Goal: Task Accomplishment & Management: Use online tool/utility

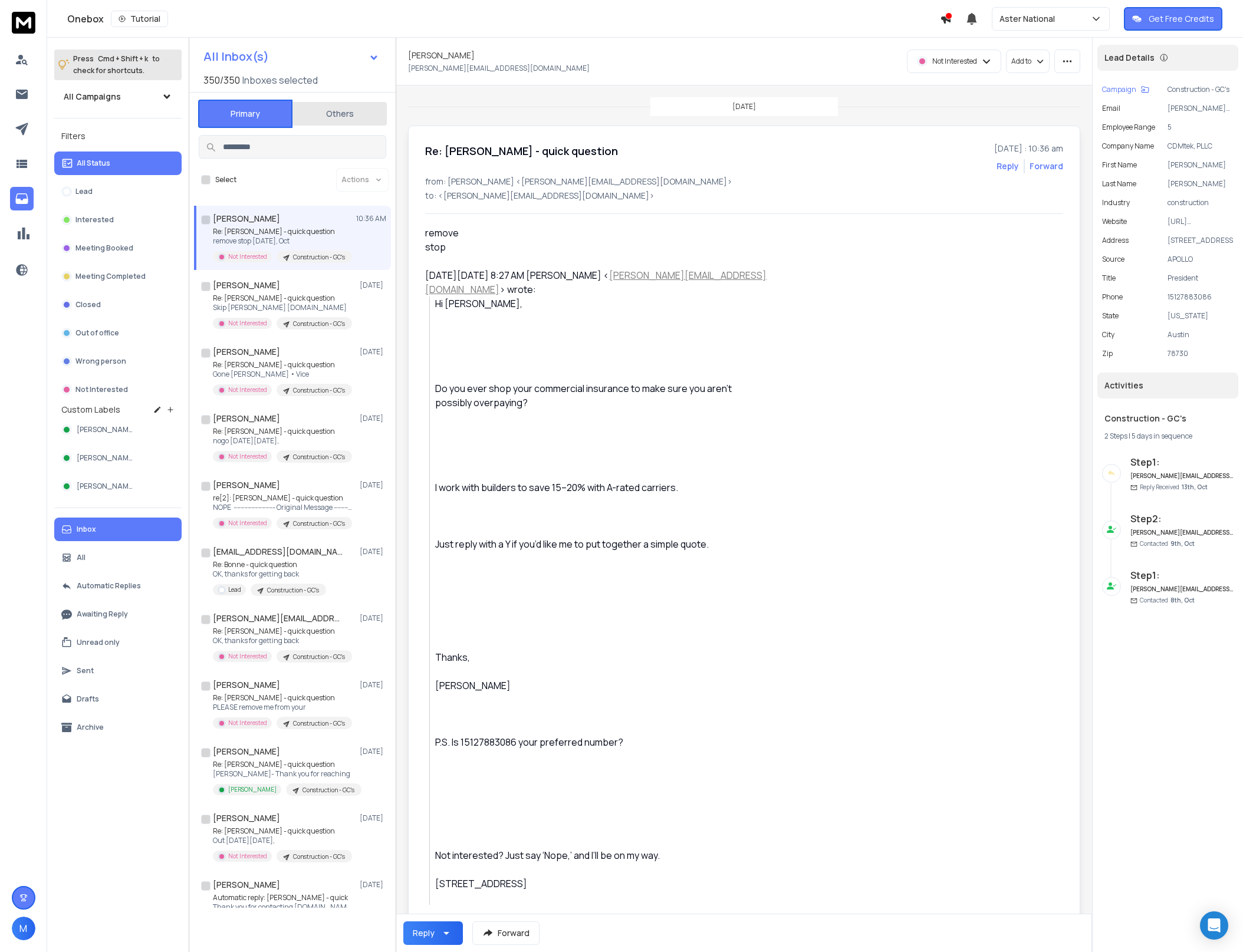
click at [367, 126] on button "Others" at bounding box center [339, 114] width 95 height 26
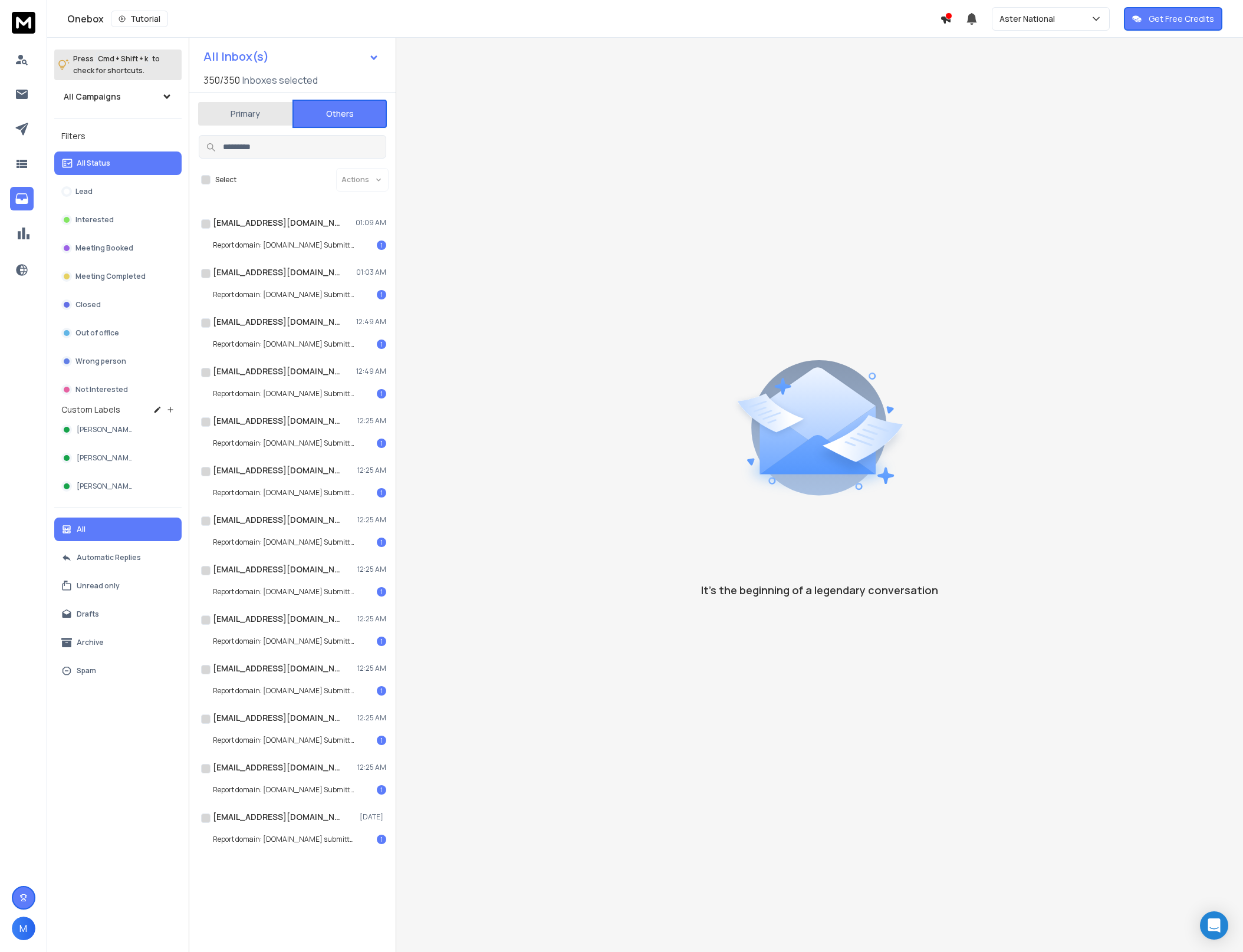
scroll to position [528, 0]
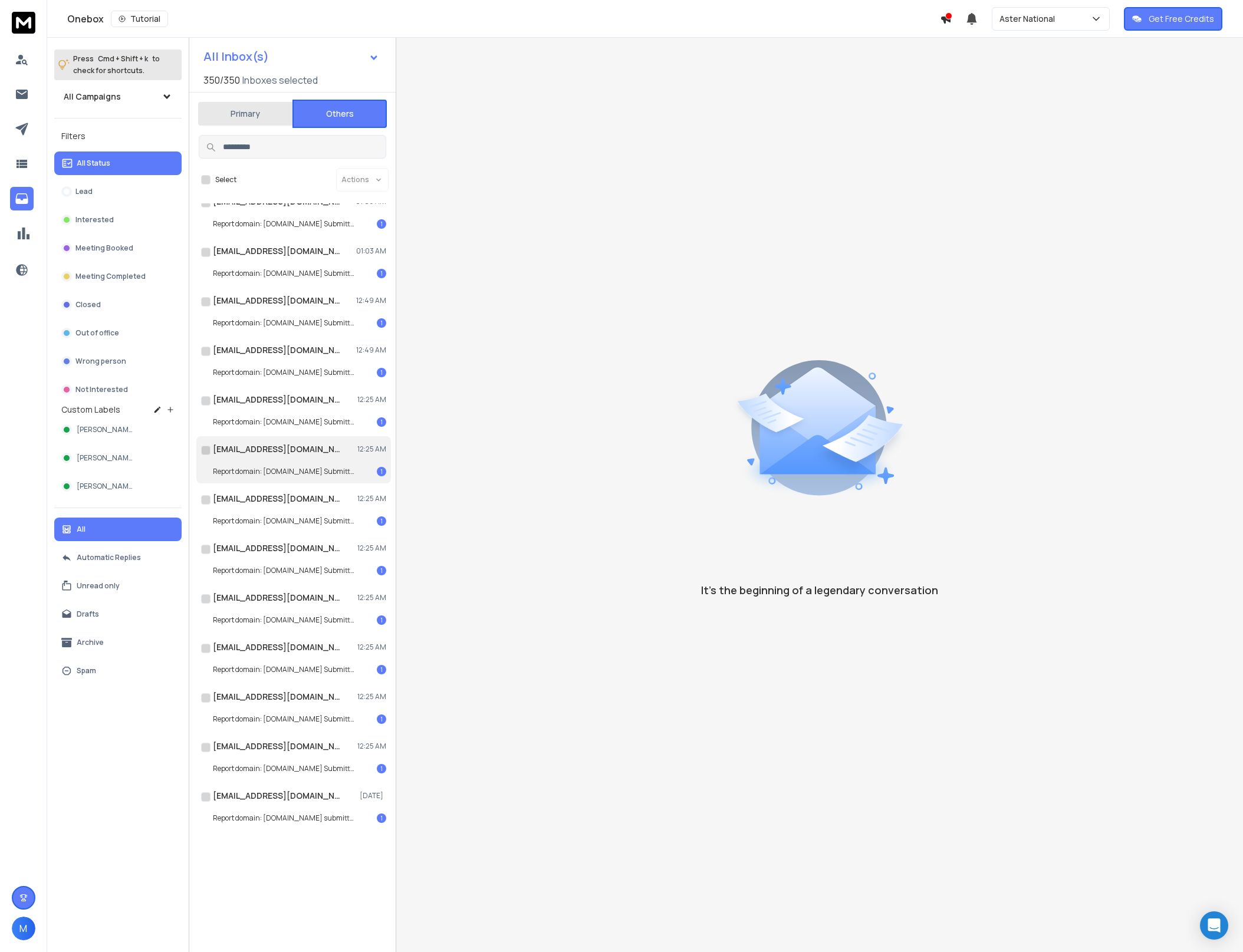
click at [331, 473] on div "Report domain: [DOMAIN_NAME] Submitter: [DOMAIN_NAME] 1" at bounding box center [299, 467] width 173 height 19
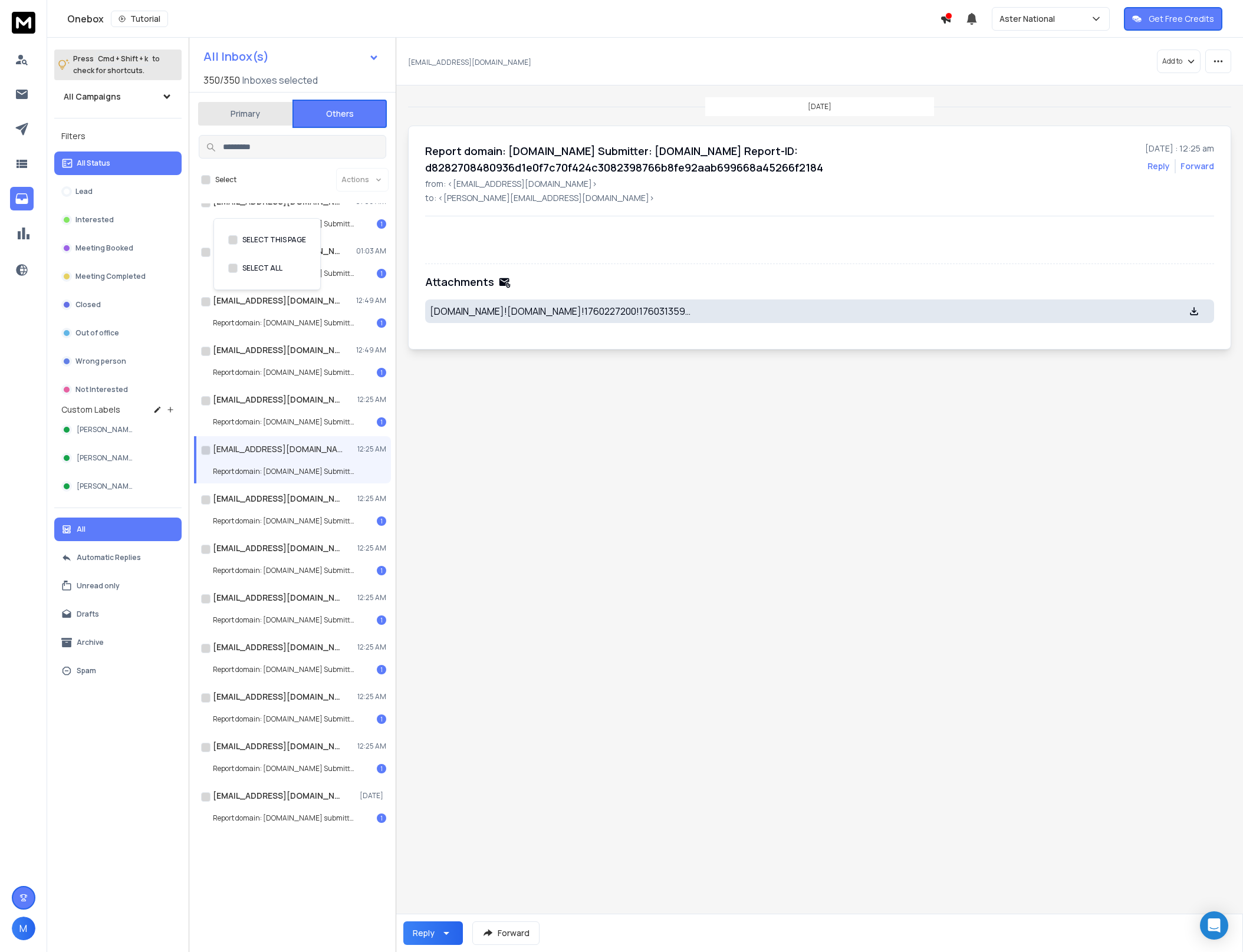
click at [238, 244] on button "SELECT THIS PAGE" at bounding box center [232, 240] width 9 height 9
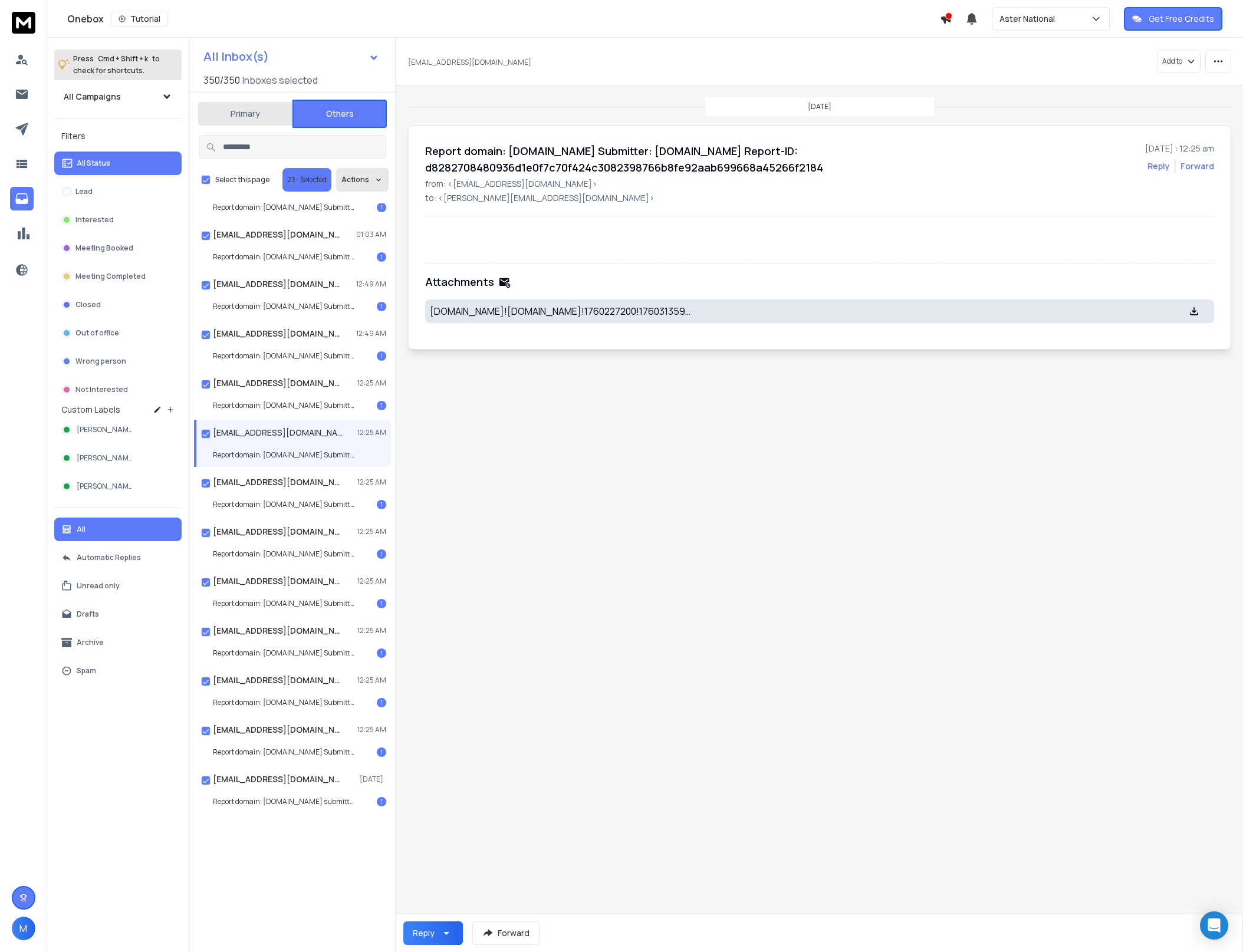
click at [369, 185] on p "Actions" at bounding box center [355, 180] width 28 height 9
click at [403, 234] on div "Delete email" at bounding box center [386, 235] width 65 height 12
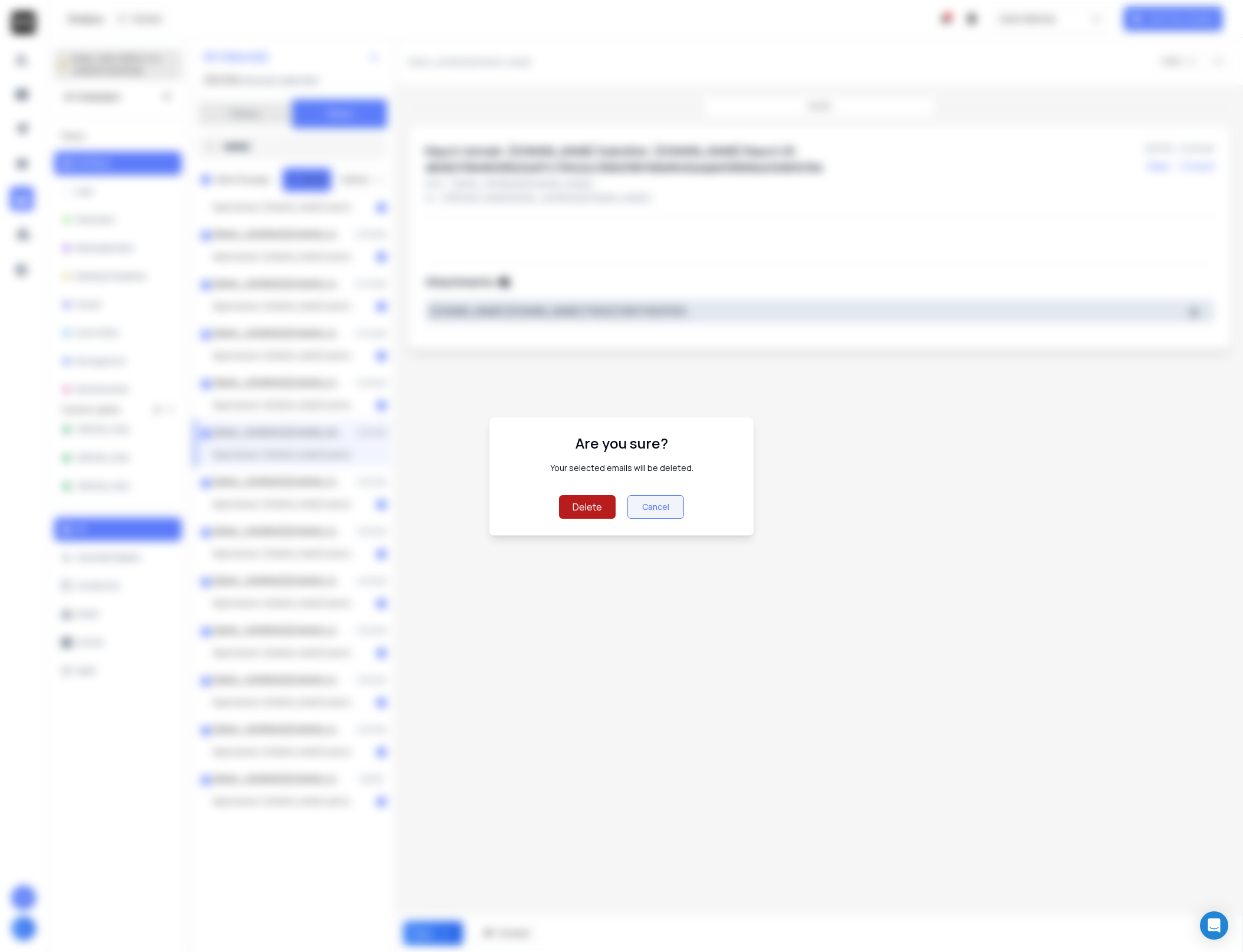
click at [597, 513] on button "Delete" at bounding box center [587, 506] width 56 height 23
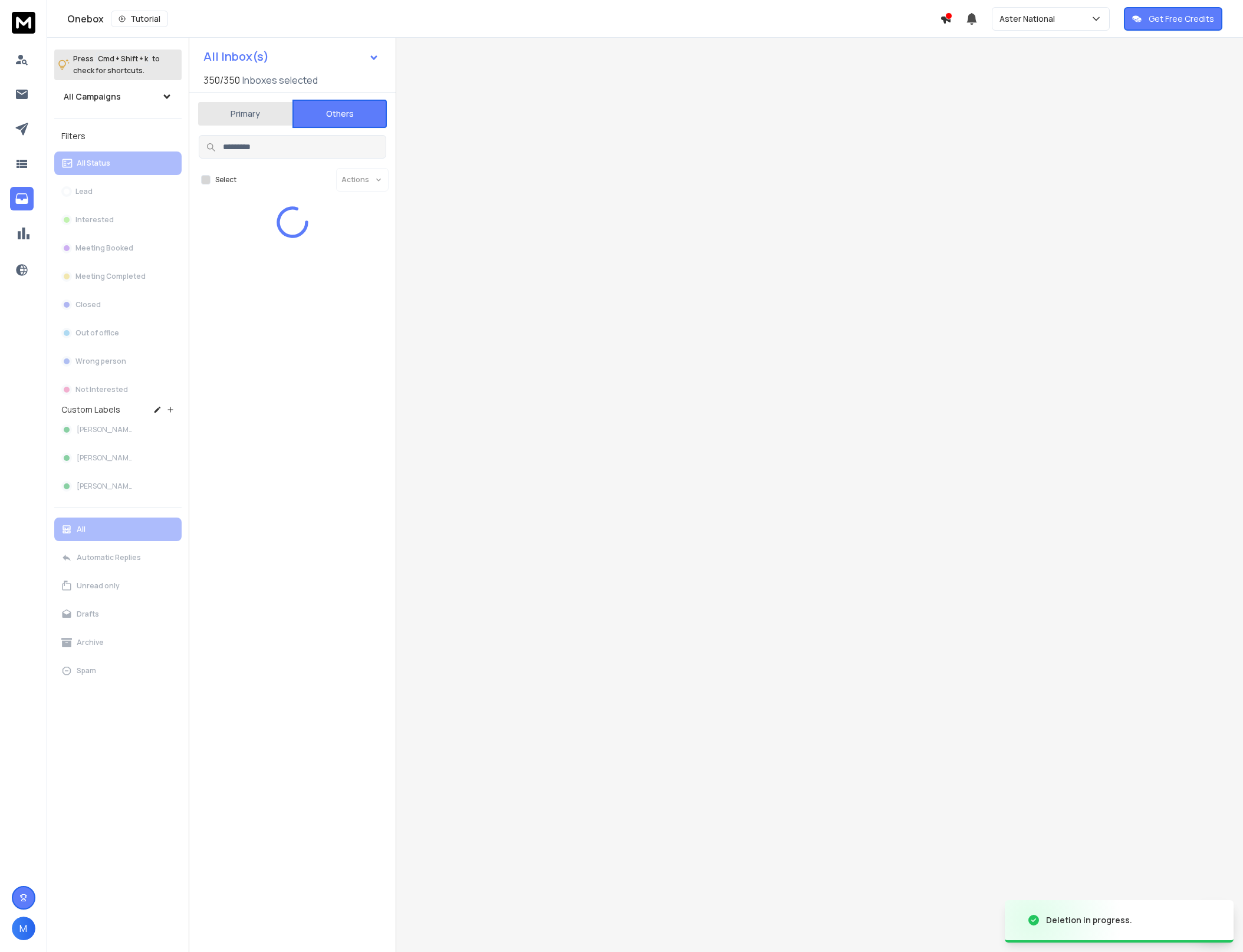
scroll to position [0, 0]
click at [292, 128] on button "Primary" at bounding box center [245, 113] width 95 height 28
click at [357, 126] on button "Others" at bounding box center [339, 114] width 95 height 26
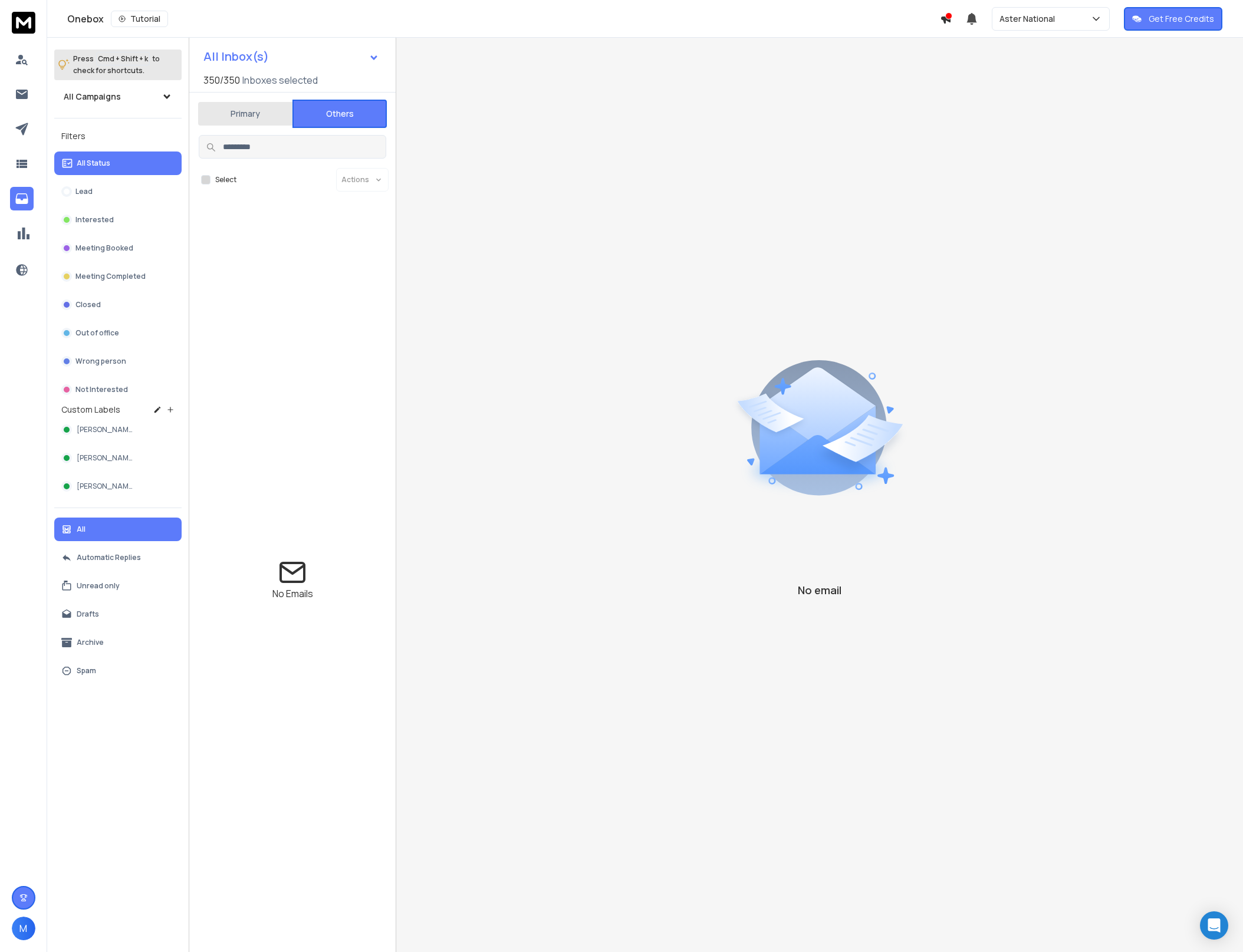
click at [290, 126] on button "Primary" at bounding box center [245, 114] width 95 height 26
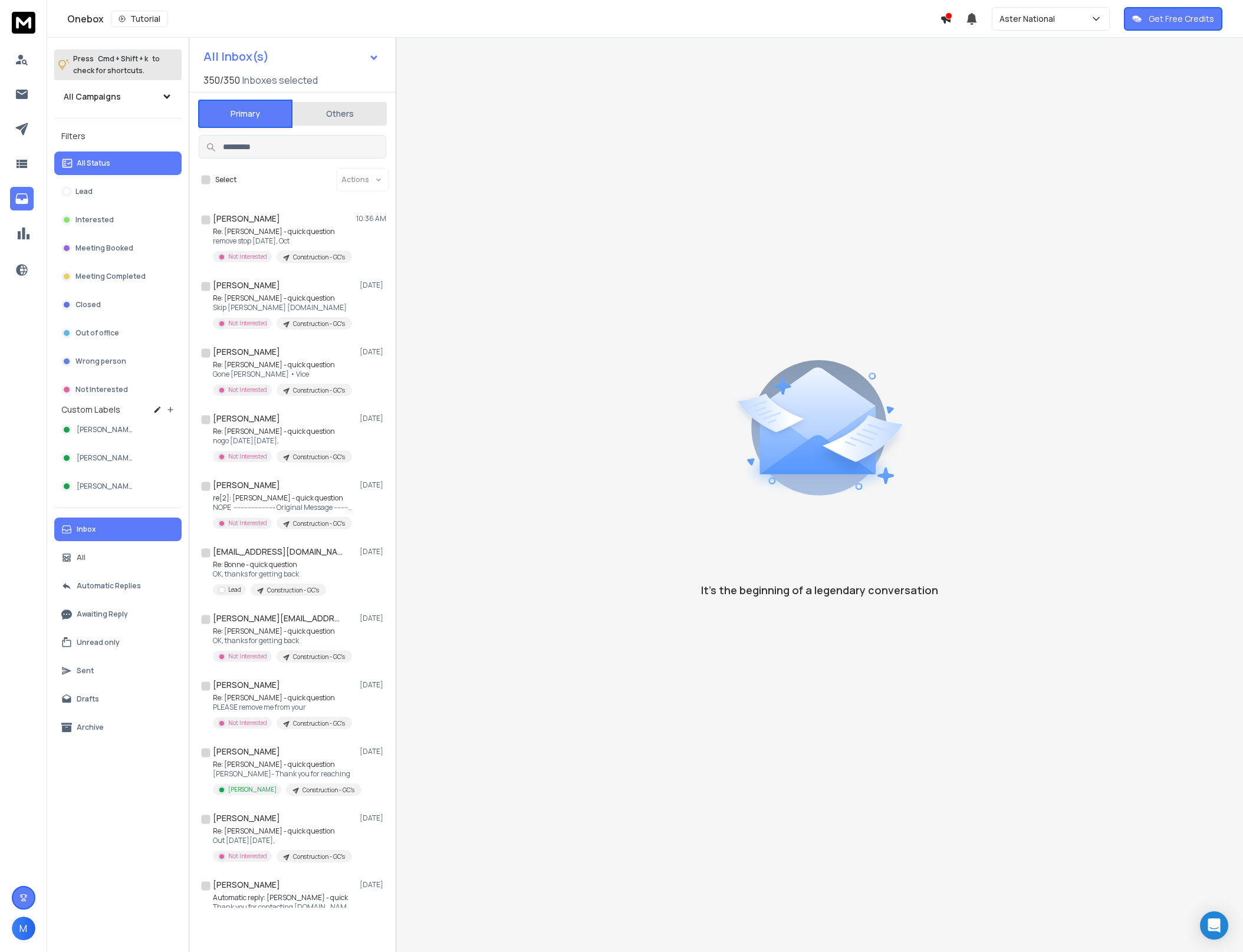
drag, startPoint x: 393, startPoint y: 124, endPoint x: 371, endPoint y: 121, distance: 22.2
click at [387, 124] on button "Others" at bounding box center [339, 114] width 95 height 26
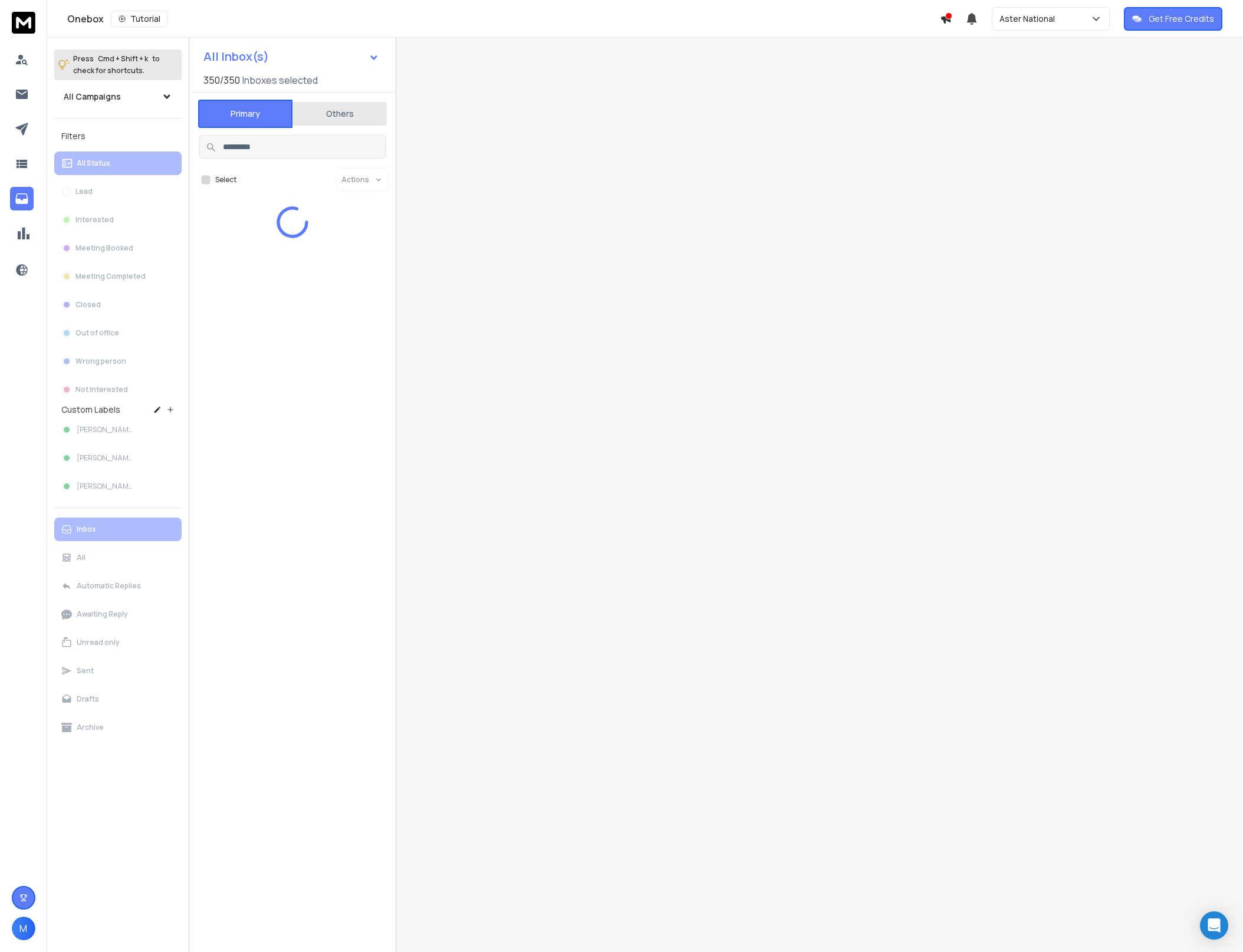
click at [266, 126] on button "Primary" at bounding box center [245, 113] width 95 height 28
